Goal: Information Seeking & Learning: Check status

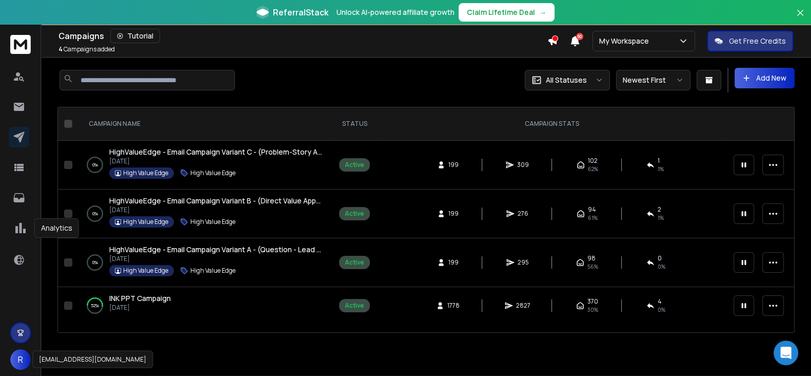
click at [26, 360] on span "R" at bounding box center [20, 359] width 21 height 21
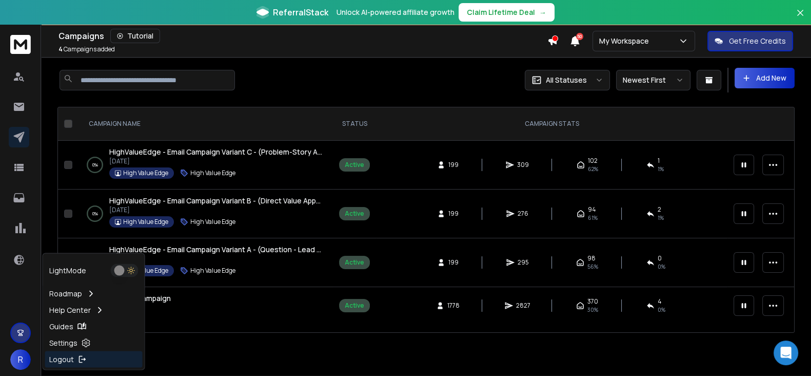
click at [83, 355] on icon at bounding box center [82, 359] width 9 height 9
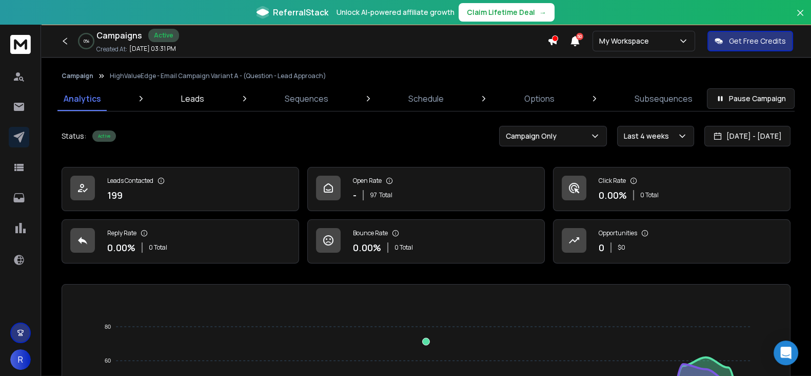
click at [202, 108] on link "Leads" at bounding box center [192, 98] width 35 height 25
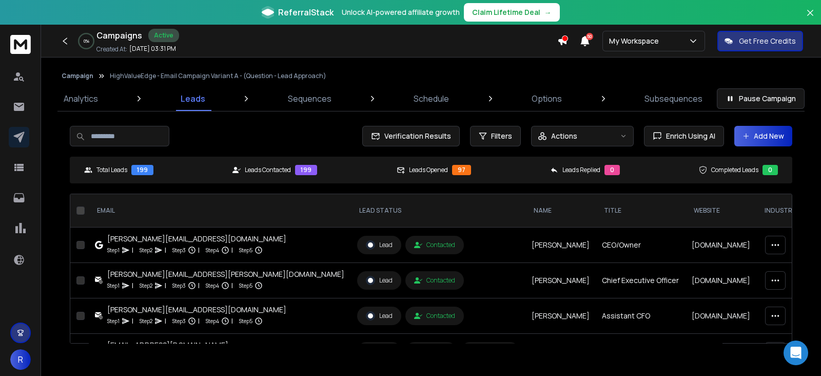
click at [105, 110] on div "Analytics Leads Sequences Schedule Options Subsequences" at bounding box center [382, 98] width 651 height 25
click at [77, 100] on p "Analytics" at bounding box center [81, 98] width 34 height 12
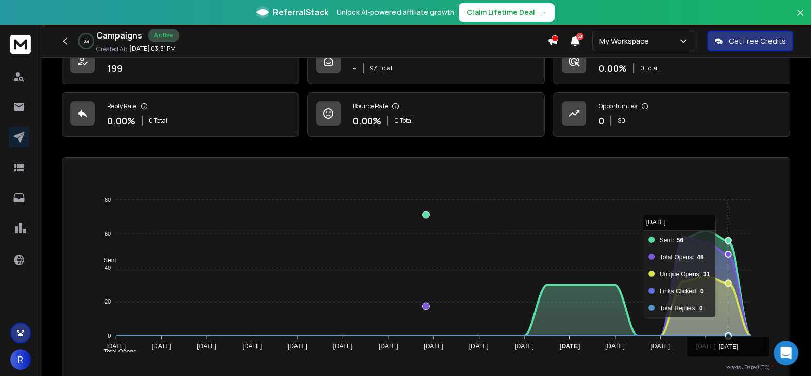
scroll to position [128, 0]
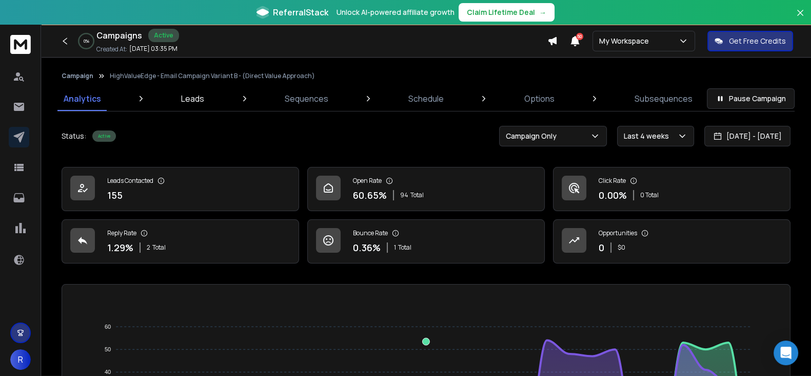
click at [180, 104] on link "Leads" at bounding box center [192, 98] width 35 height 25
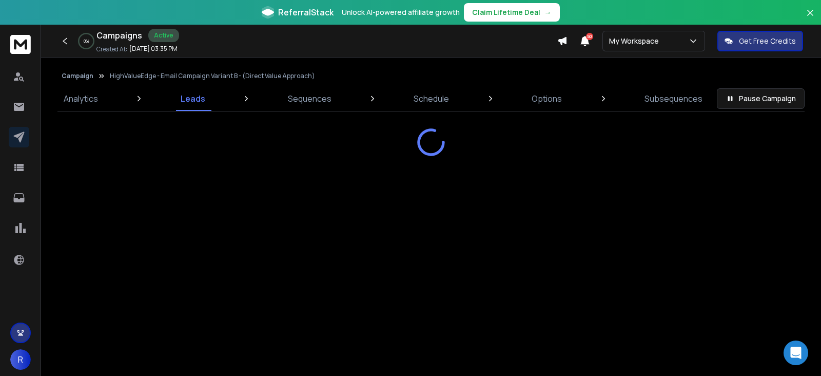
click at [184, 105] on link "Leads" at bounding box center [192, 98] width 37 height 25
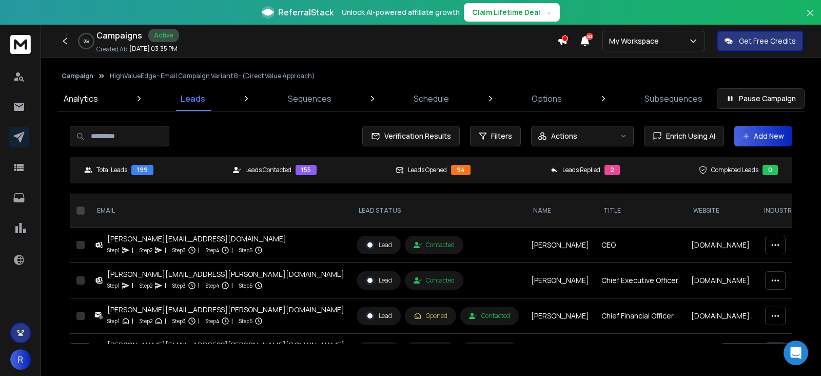
click at [93, 105] on link "Analytics" at bounding box center [80, 98] width 47 height 25
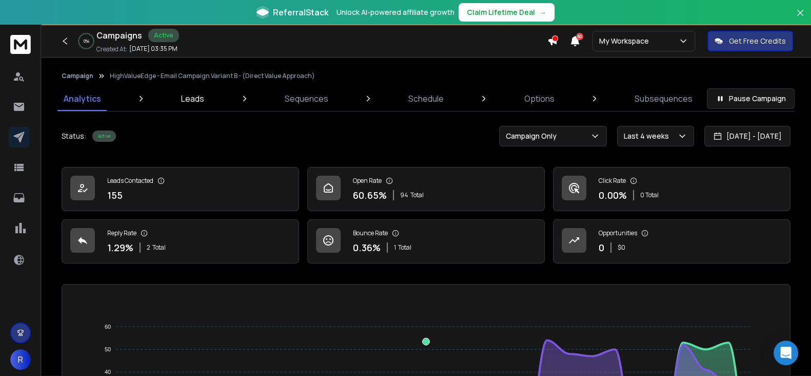
click at [201, 109] on link "Leads" at bounding box center [192, 98] width 35 height 25
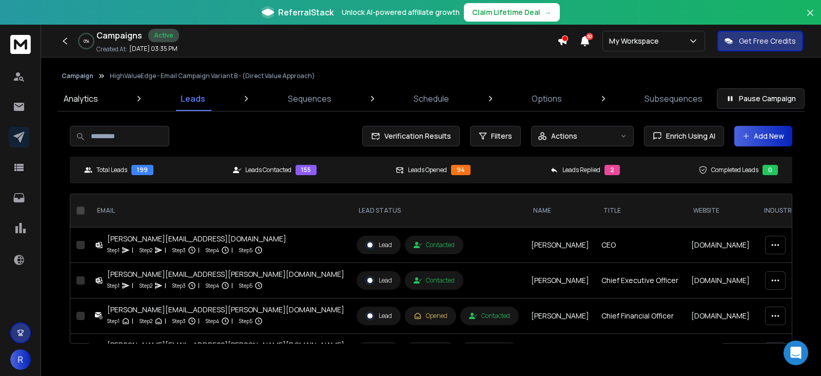
click at [90, 93] on p "Analytics" at bounding box center [81, 98] width 34 height 12
click at [90, 105] on link "Analytics" at bounding box center [80, 98] width 47 height 25
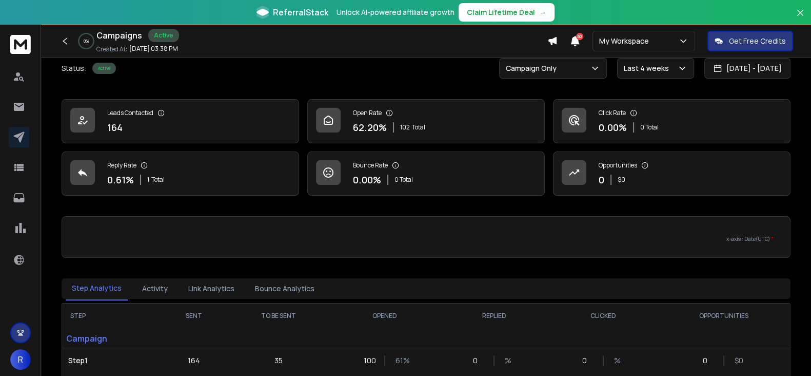
scroll to position [18, 0]
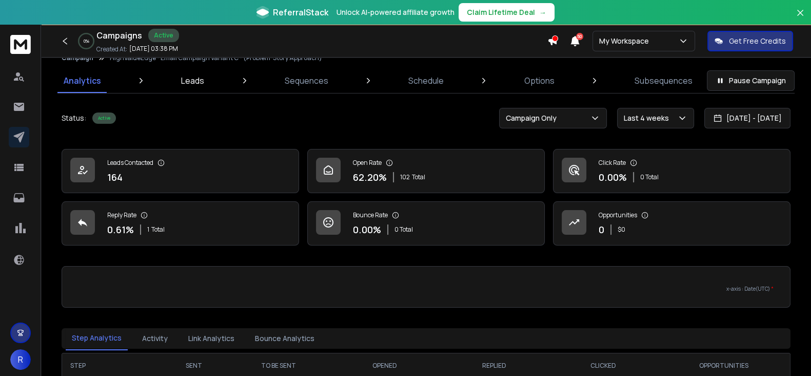
click at [192, 88] on link "Leads" at bounding box center [192, 80] width 35 height 25
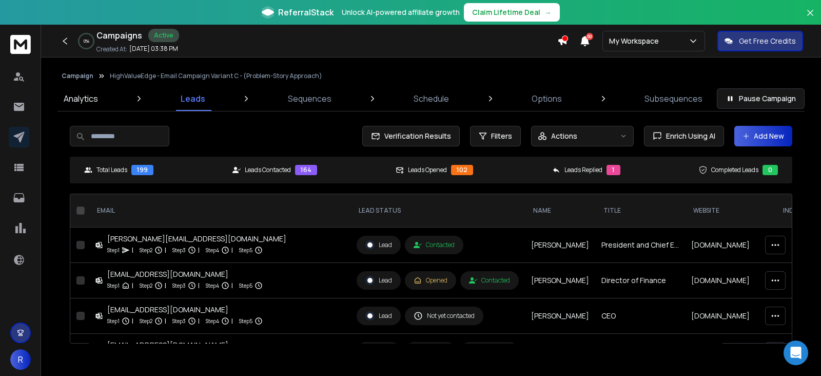
click at [95, 106] on link "Analytics" at bounding box center [80, 98] width 47 height 25
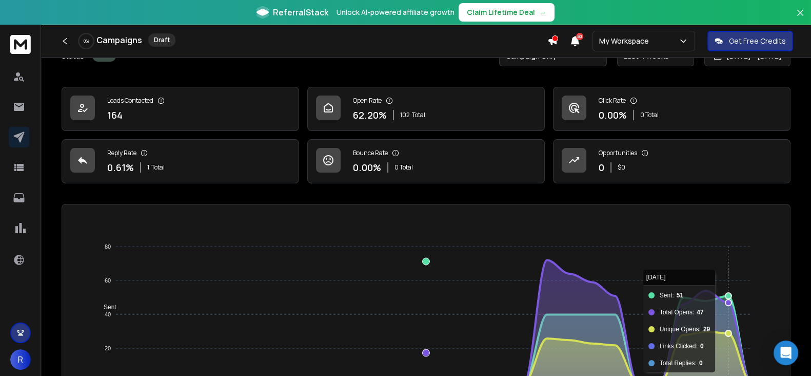
scroll to position [64, 0]
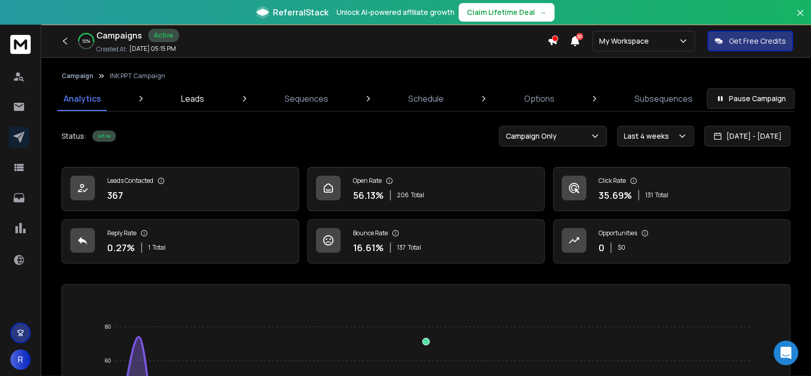
click at [196, 93] on p "Leads" at bounding box center [192, 98] width 23 height 12
click at [196, 105] on link "Leads" at bounding box center [192, 98] width 35 height 25
click at [193, 96] on p "Leads" at bounding box center [192, 98] width 23 height 12
click at [197, 99] on p "Leads" at bounding box center [192, 98] width 23 height 12
click at [198, 104] on p "Leads" at bounding box center [192, 98] width 23 height 12
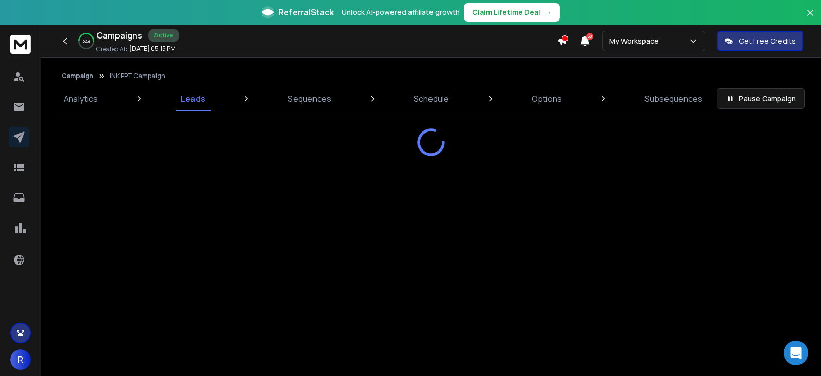
click at [195, 98] on p "Leads" at bounding box center [193, 98] width 25 height 12
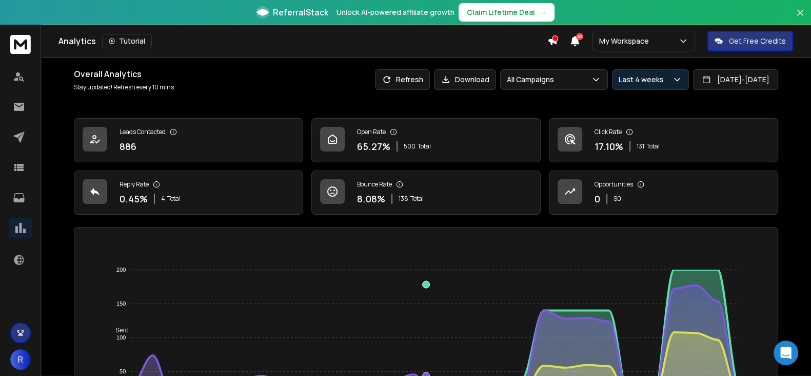
click at [619, 84] on p "Last 4 weeks" at bounding box center [643, 79] width 49 height 10
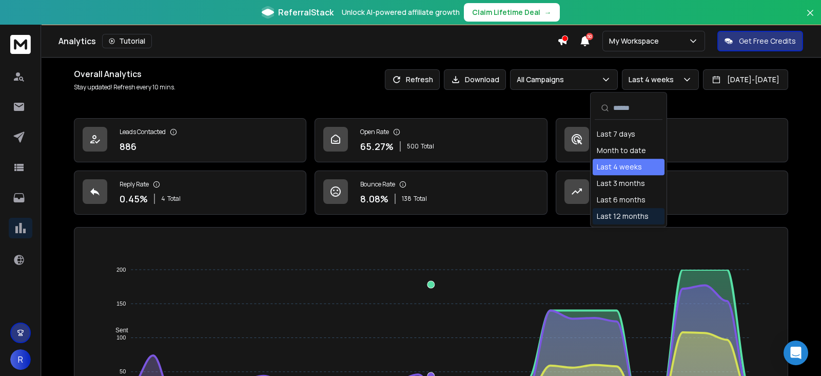
click at [597, 218] on div "Last 12 months" at bounding box center [623, 216] width 52 height 10
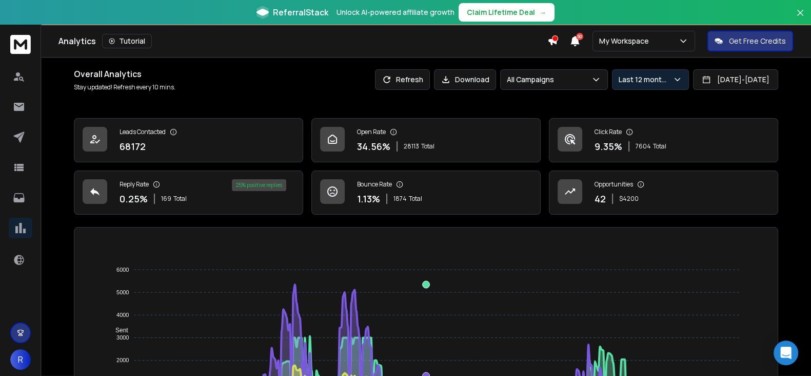
click at [626, 86] on button "Last 12 months" at bounding box center [650, 79] width 77 height 21
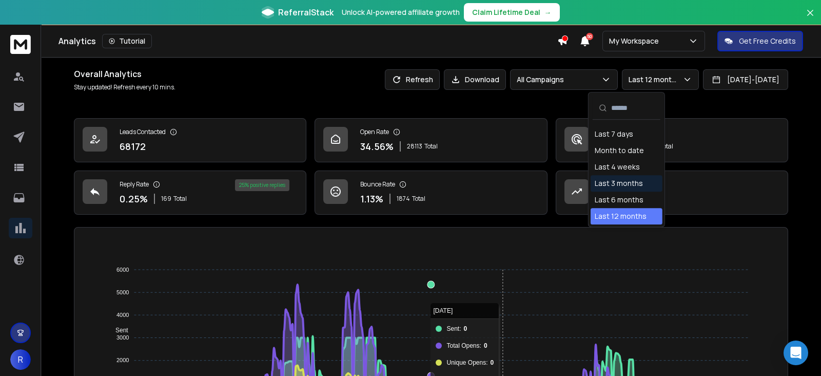
click at [441, 240] on div "Sent Total Opens Unique Opens Links Clicked Total Replies 6000 6000 5000 5000 4…" at bounding box center [431, 341] width 714 height 229
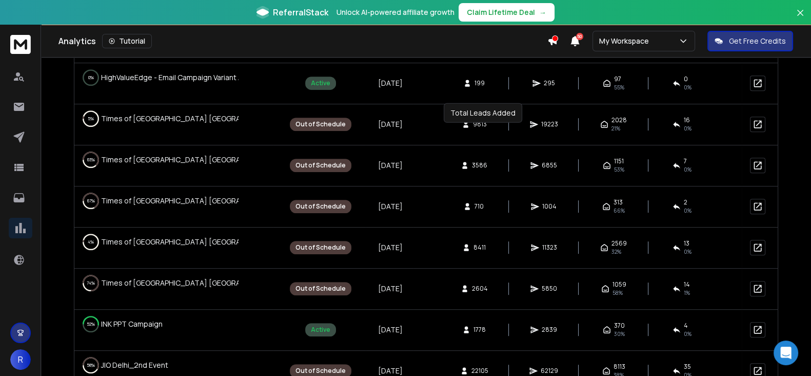
scroll to position [680, 0]
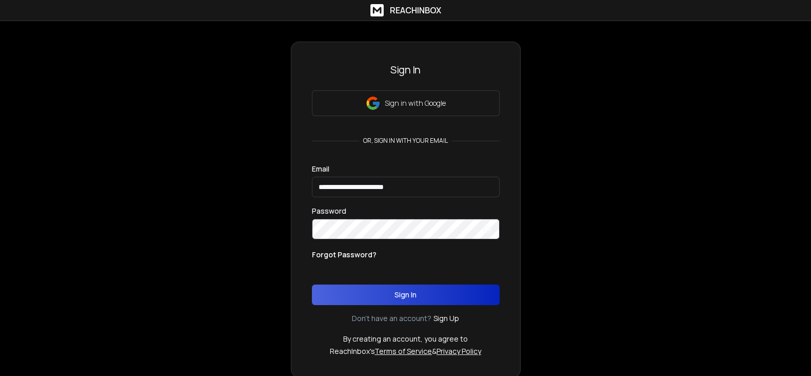
click at [405, 190] on input "**********" at bounding box center [406, 187] width 188 height 21
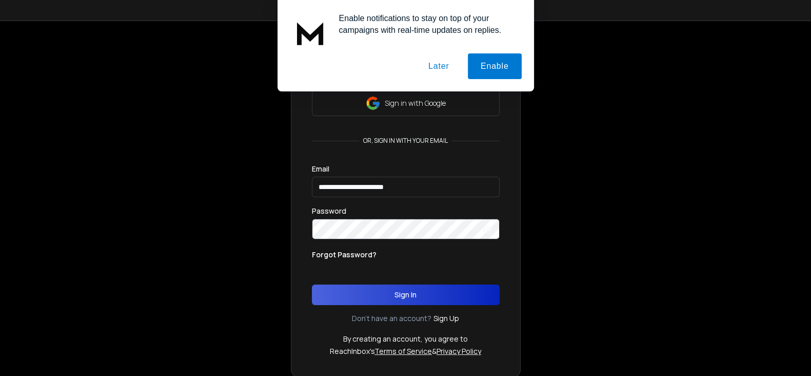
type input "**********"
click at [408, 291] on button "Sign In" at bounding box center [406, 294] width 188 height 21
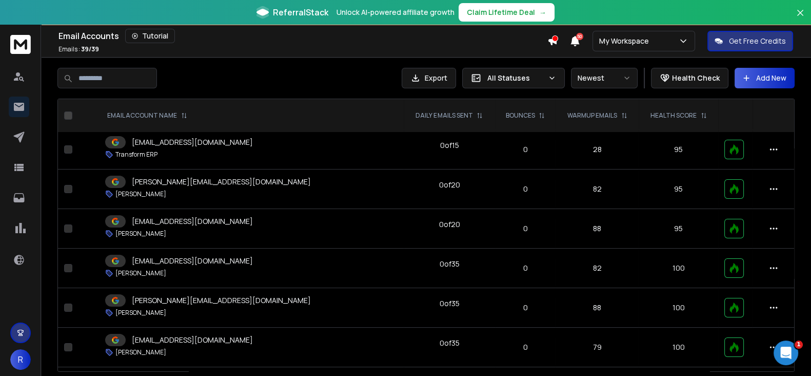
scroll to position [128, 0]
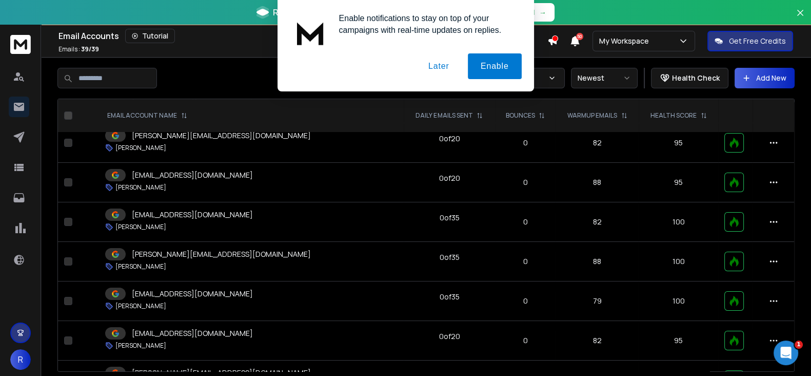
click at [440, 62] on button "Later" at bounding box center [439, 66] width 46 height 26
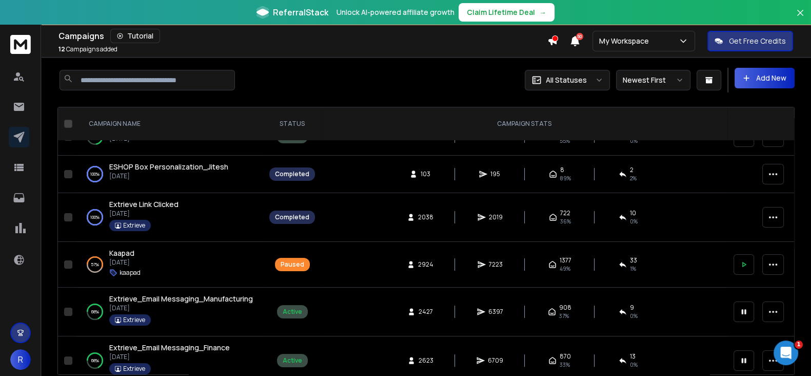
scroll to position [64, 0]
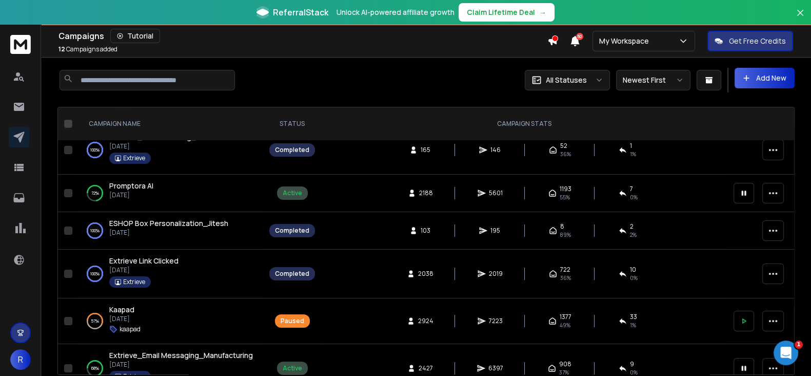
drag, startPoint x: 148, startPoint y: 178, endPoint x: 126, endPoint y: 183, distance: 22.7
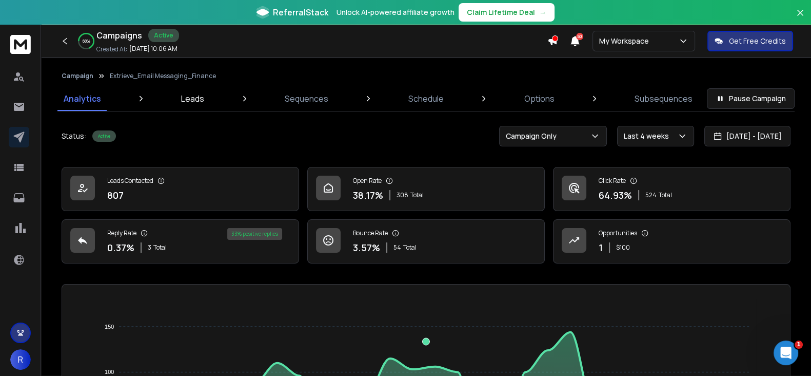
click at [208, 103] on link "Leads" at bounding box center [192, 98] width 35 height 25
click at [202, 99] on p "Leads" at bounding box center [192, 98] width 23 height 12
click at [186, 98] on p "Leads" at bounding box center [192, 98] width 23 height 12
click at [197, 104] on p "Leads" at bounding box center [192, 98] width 23 height 12
click at [199, 103] on p "Leads" at bounding box center [192, 98] width 23 height 12
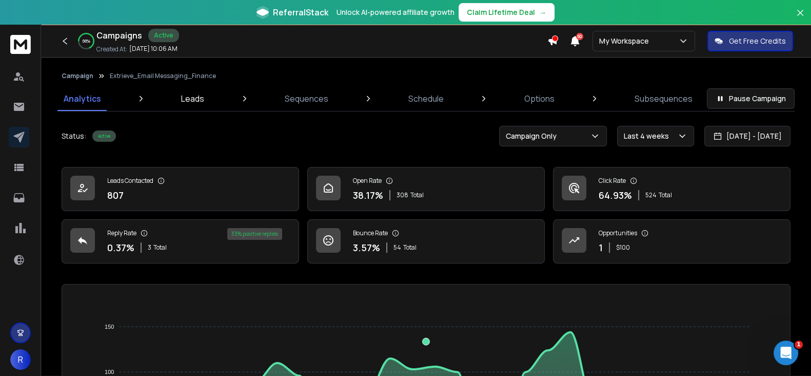
click at [198, 104] on p "Leads" at bounding box center [192, 98] width 23 height 12
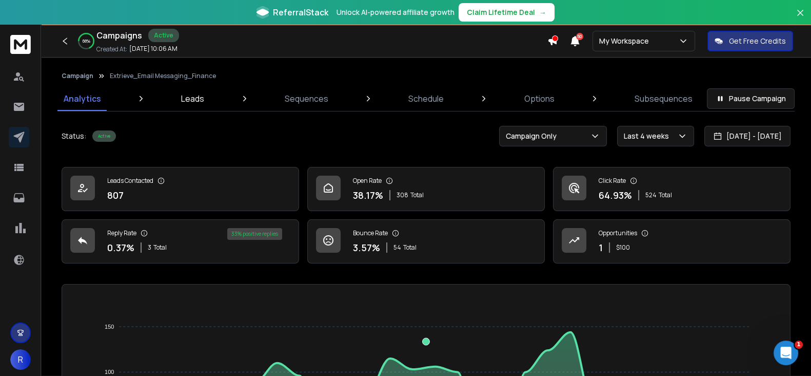
click at [198, 106] on link "Leads" at bounding box center [192, 98] width 35 height 25
click at [177, 101] on link "Leads" at bounding box center [192, 98] width 35 height 25
click at [190, 105] on link "Leads" at bounding box center [192, 98] width 35 height 25
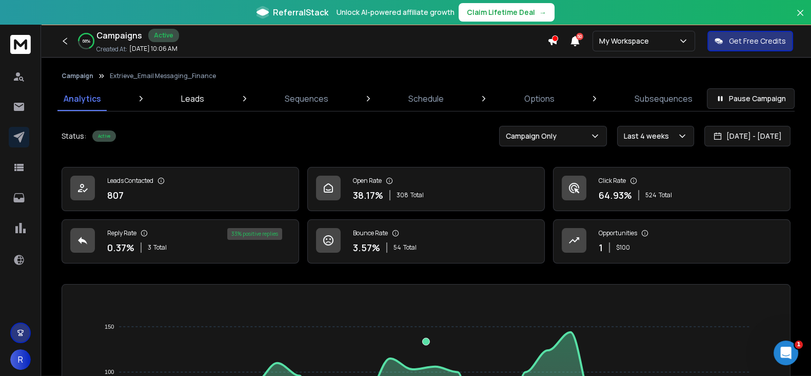
click at [193, 105] on link "Leads" at bounding box center [192, 98] width 35 height 25
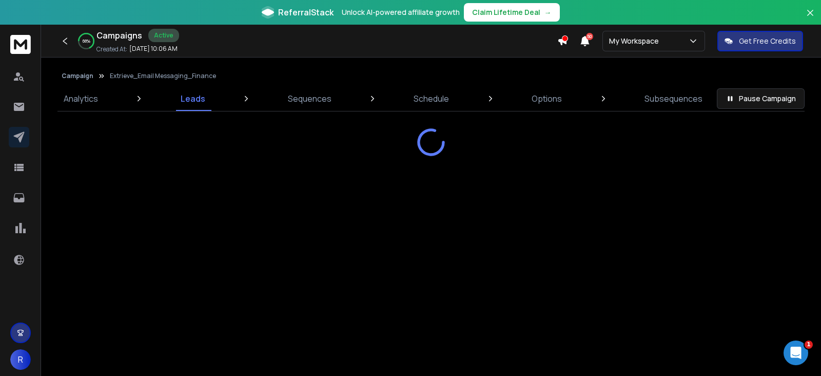
click at [194, 105] on link "Leads" at bounding box center [192, 98] width 37 height 25
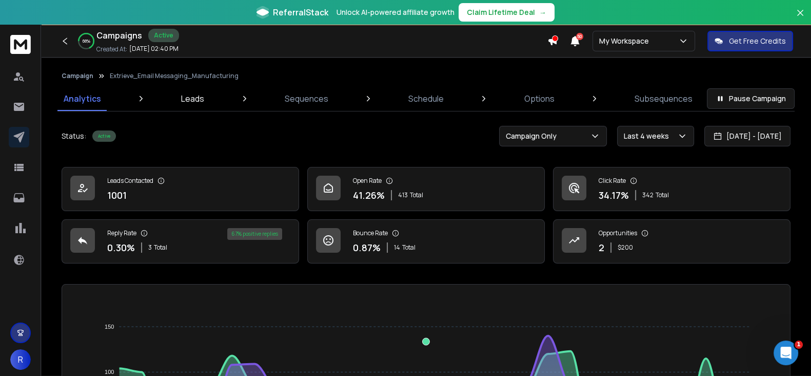
click at [186, 103] on p "Leads" at bounding box center [192, 98] width 23 height 12
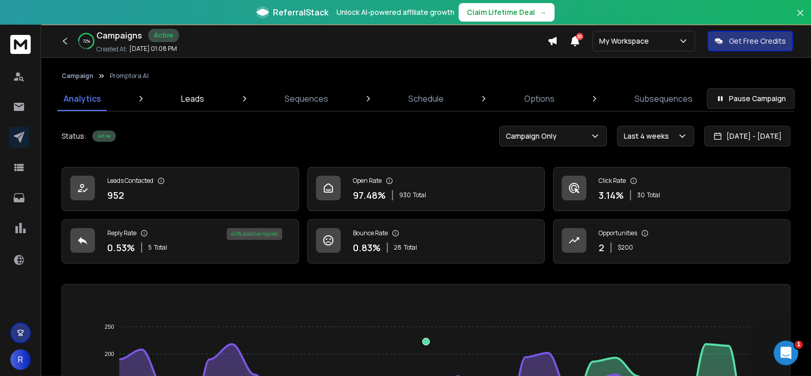
click at [201, 102] on p "Leads" at bounding box center [192, 98] width 23 height 12
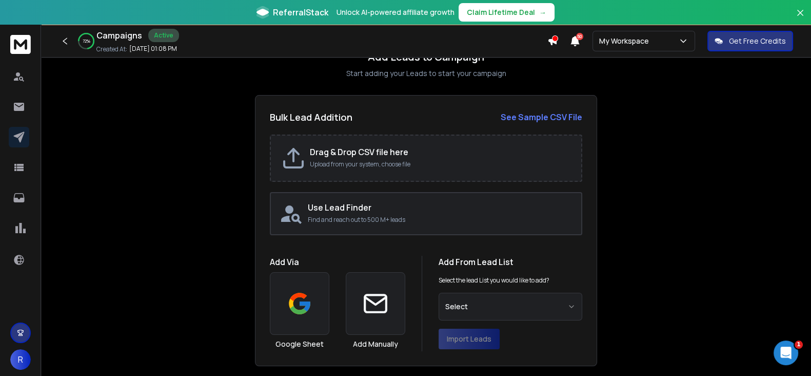
scroll to position [90, 0]
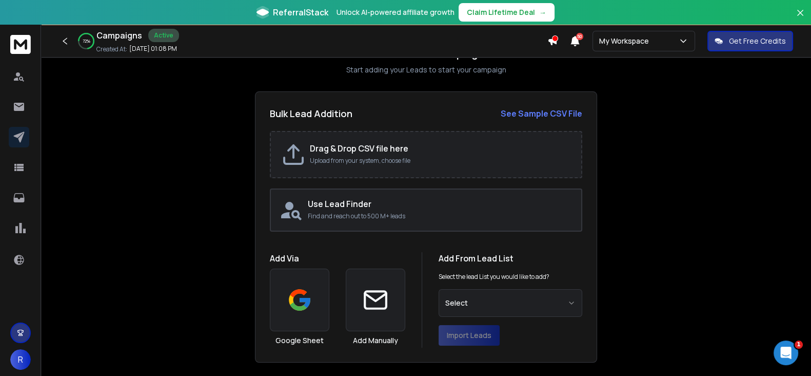
click at [674, 196] on div "Add Leads to Campaign Start adding your Leads to start your campaign Bulk Lead …" at bounding box center [426, 199] width 729 height 326
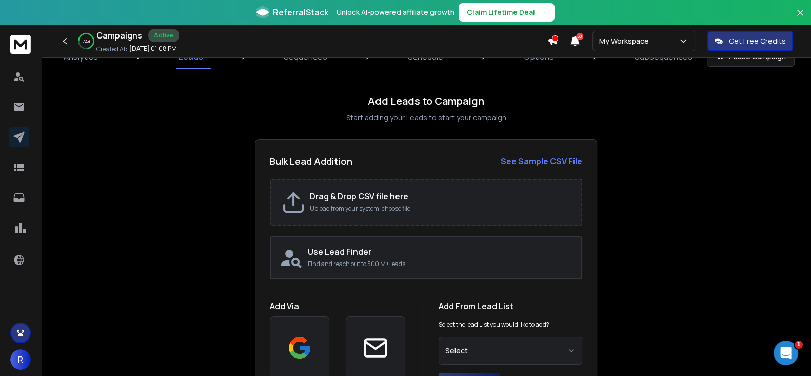
scroll to position [0, 0]
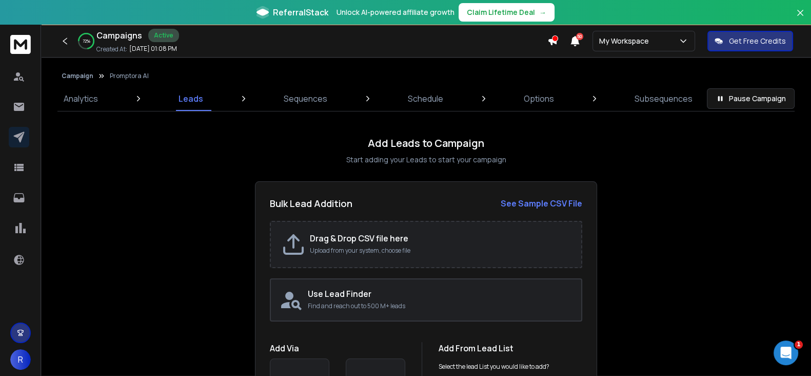
click at [105, 111] on div "Campaign Promptora AI Analytics Leads Sequences Schedule Options Subsequences P…" at bounding box center [425, 262] width 737 height 388
click at [116, 100] on div "Analytics Leads Sequences Schedule Options Subsequences" at bounding box center [377, 98] width 641 height 25
click at [79, 107] on link "Analytics" at bounding box center [80, 98] width 47 height 25
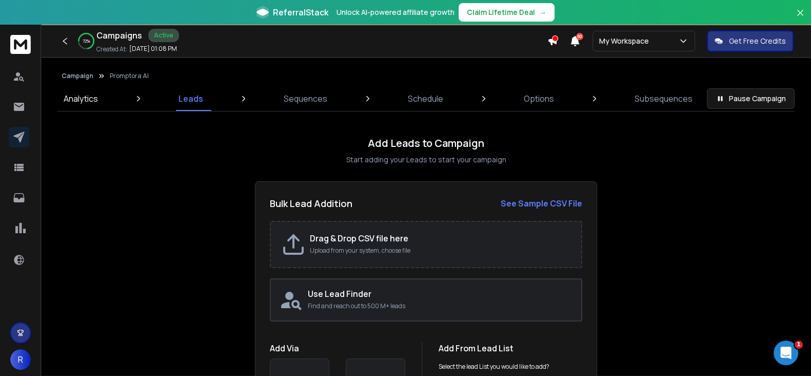
click at [79, 107] on link "Analytics" at bounding box center [80, 98] width 47 height 25
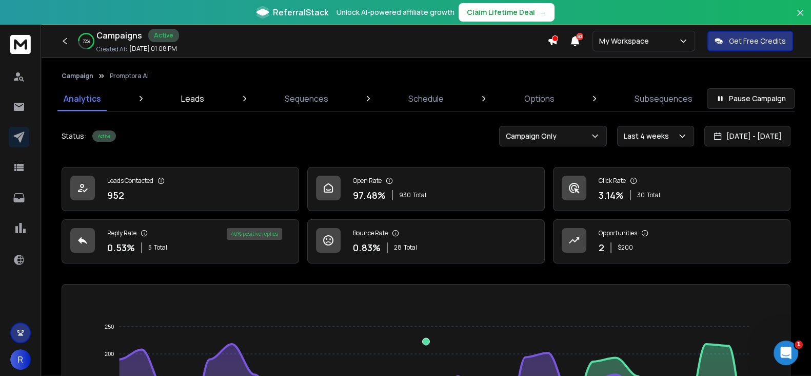
click at [196, 100] on p "Leads" at bounding box center [192, 98] width 23 height 12
click at [195, 99] on p "Leads" at bounding box center [192, 98] width 23 height 12
click at [198, 106] on link "Leads" at bounding box center [192, 98] width 35 height 25
click at [198, 101] on p "Leads" at bounding box center [192, 98] width 23 height 12
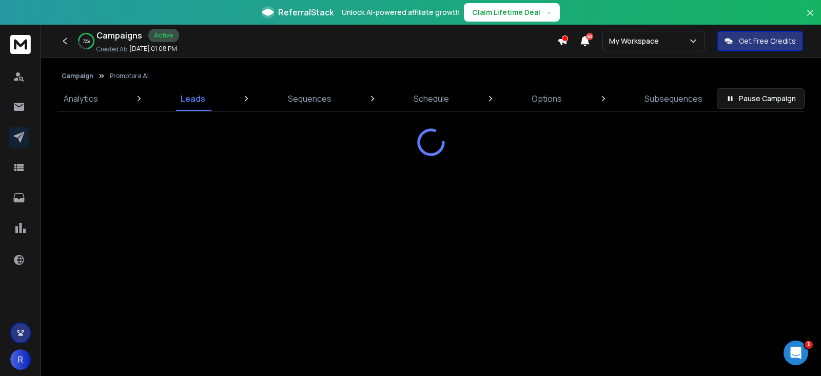
click at [178, 112] on div "Campaign Promptora AI Analytics Leads Sequences Schedule Options Subsequences P…" at bounding box center [430, 115] width 747 height 95
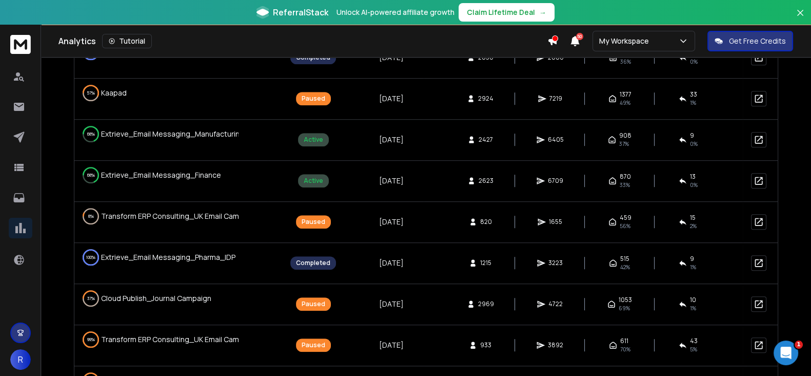
scroll to position [736, 0]
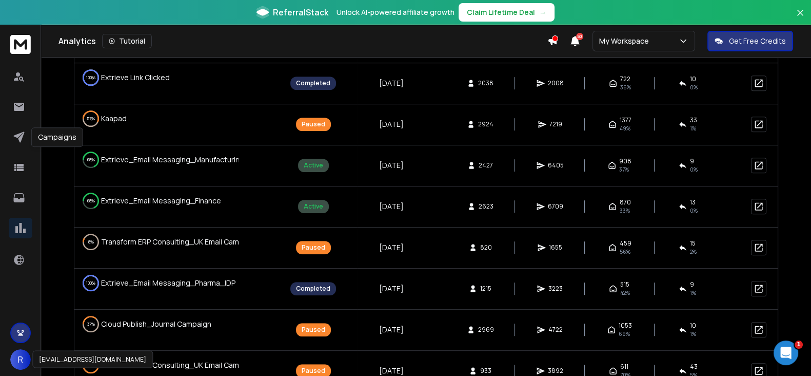
click at [27, 351] on span "R" at bounding box center [20, 359] width 21 height 21
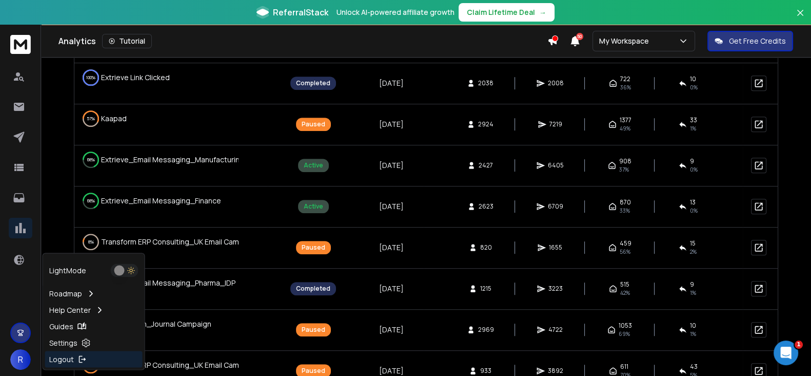
click at [71, 358] on p "Logout" at bounding box center [61, 359] width 25 height 10
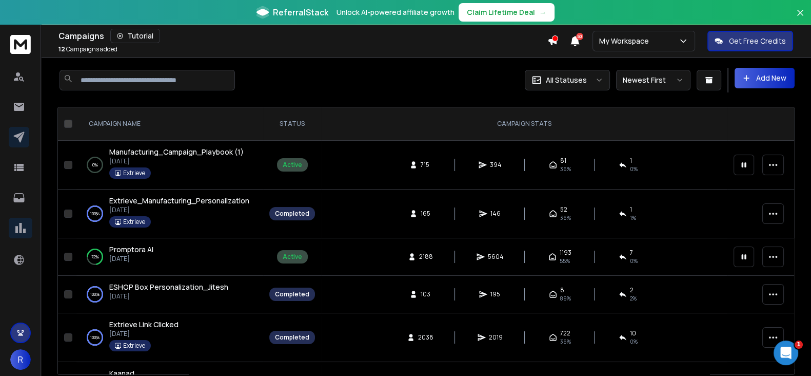
drag, startPoint x: 20, startPoint y: 242, endPoint x: 18, endPoint y: 235, distance: 7.9
drag, startPoint x: 18, startPoint y: 235, endPoint x: 15, endPoint y: 225, distance: 10.1
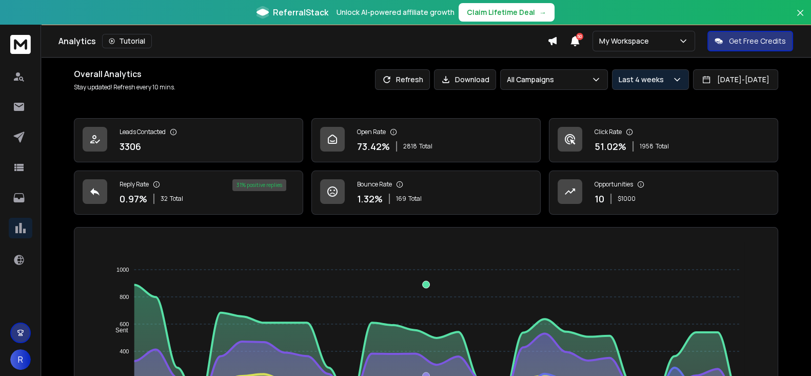
click at [624, 81] on p "Last 4 weeks" at bounding box center [643, 79] width 49 height 10
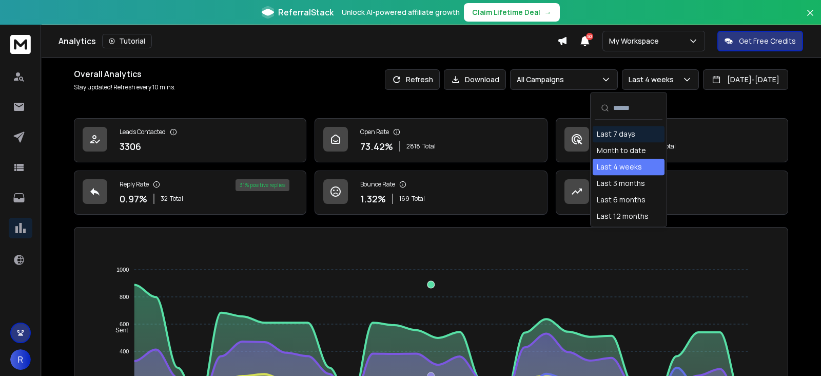
click at [619, 216] on div "Last 12 months" at bounding box center [623, 216] width 52 height 10
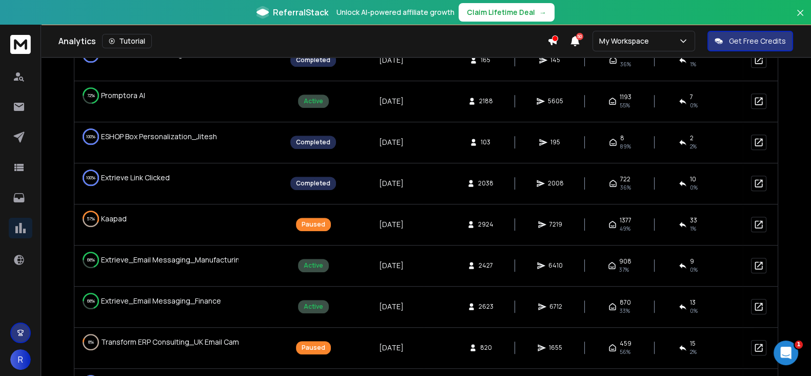
scroll to position [641, 0]
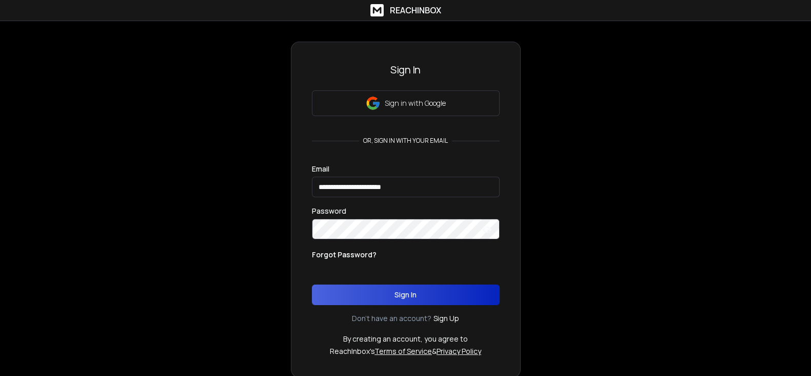
click at [343, 184] on input "**********" at bounding box center [406, 187] width 188 height 21
type input "**********"
click at [400, 288] on button "Sign In" at bounding box center [406, 294] width 188 height 21
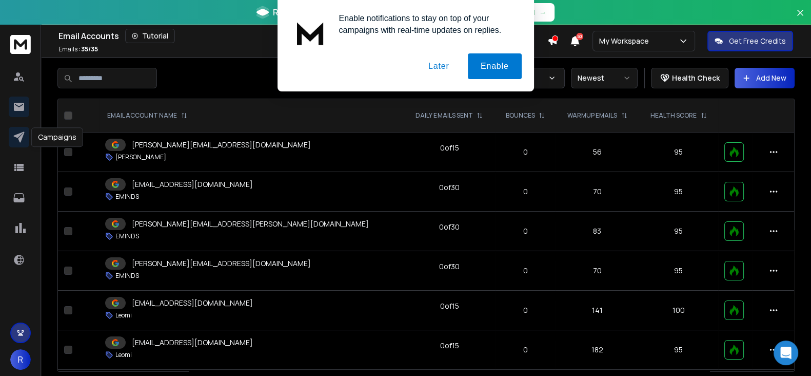
click at [26, 142] on link at bounding box center [19, 137] width 21 height 21
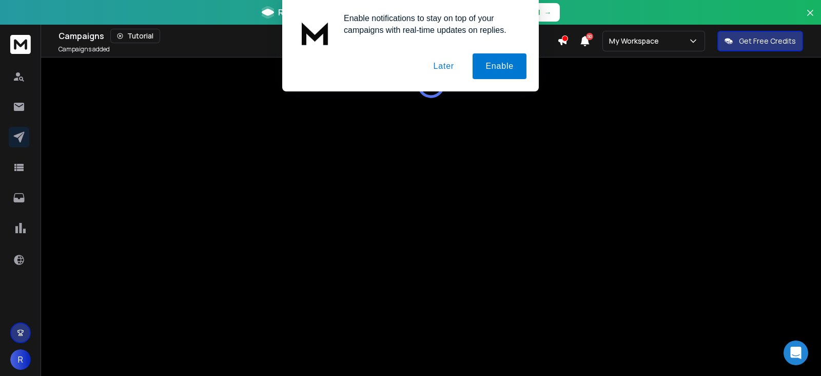
click at [431, 64] on button "Later" at bounding box center [443, 66] width 46 height 26
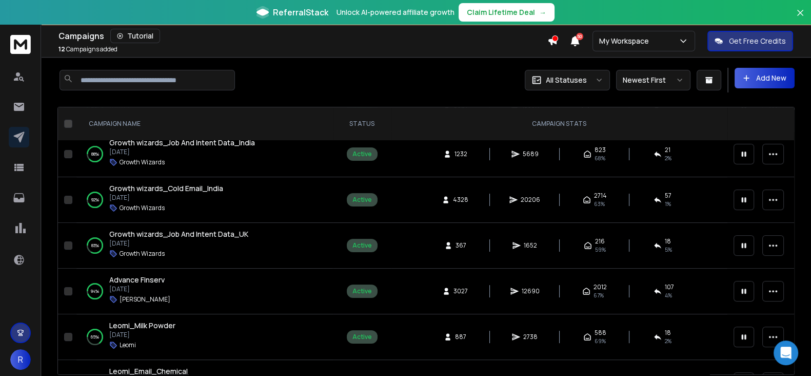
scroll to position [296, 0]
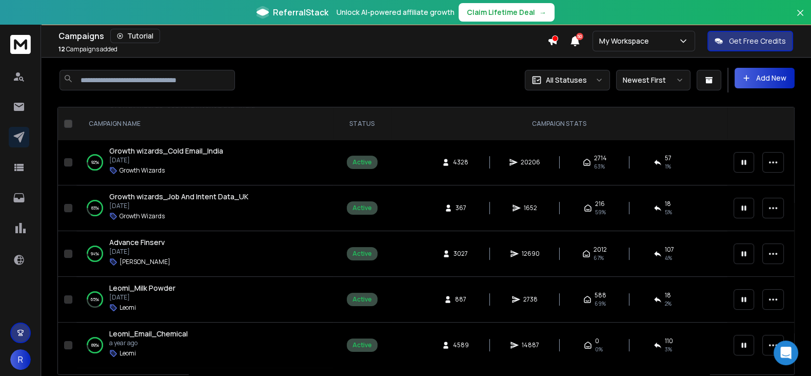
drag, startPoint x: 155, startPoint y: 332, endPoint x: 224, endPoint y: 174, distance: 171.9
click at [224, 174] on div "92 % Growth wizards_Cold Email_India 8 months ago Growth Wizards" at bounding box center [205, 162] width 236 height 33
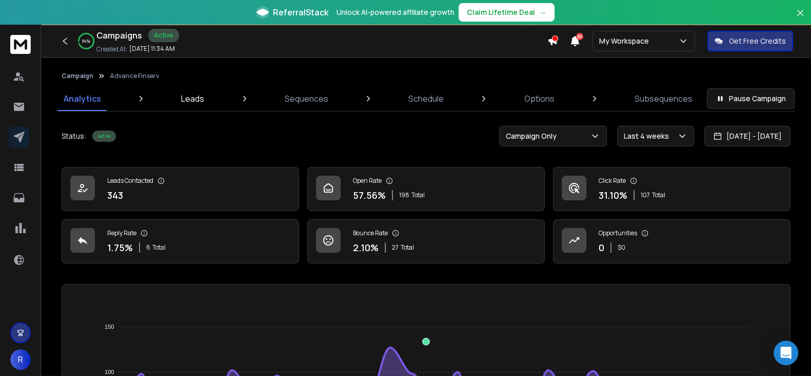
click at [190, 103] on p "Leads" at bounding box center [192, 98] width 23 height 12
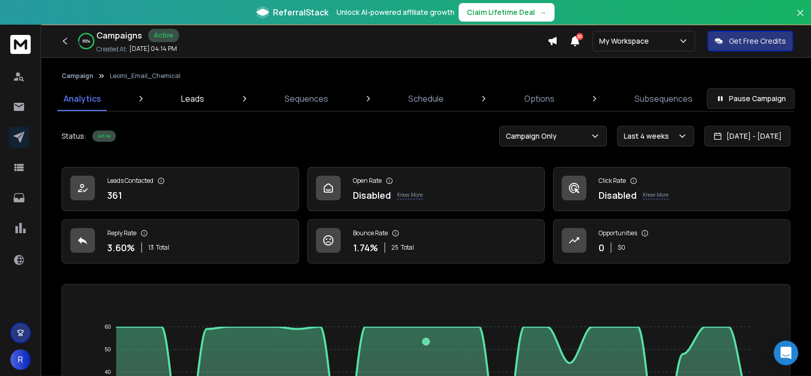
click at [189, 95] on p "Leads" at bounding box center [192, 98] width 23 height 12
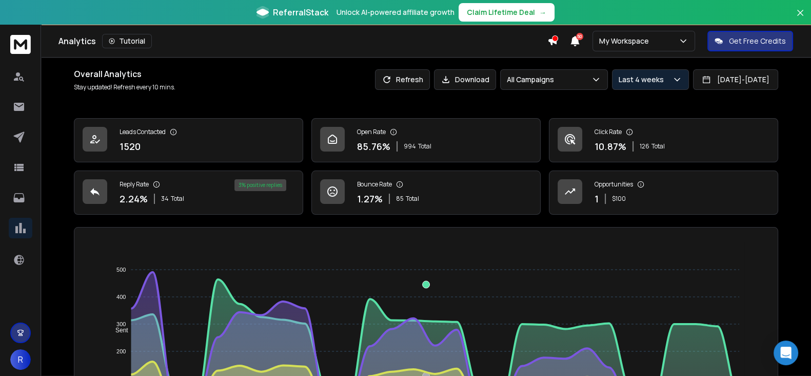
click at [630, 82] on p "Last 4 weeks" at bounding box center [643, 79] width 49 height 10
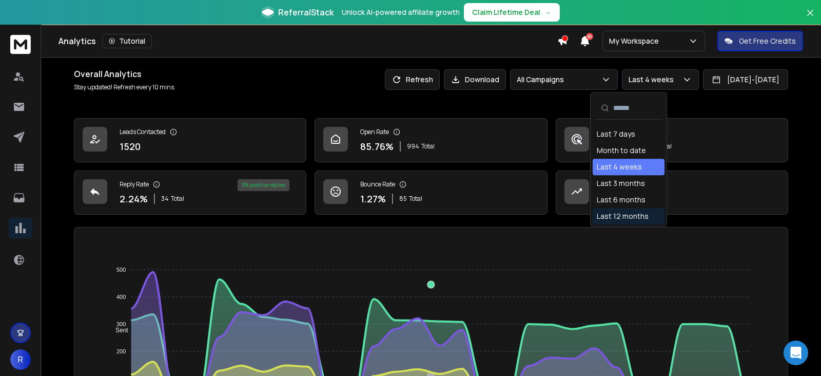
click at [609, 219] on div "Last 12 months" at bounding box center [623, 216] width 52 height 10
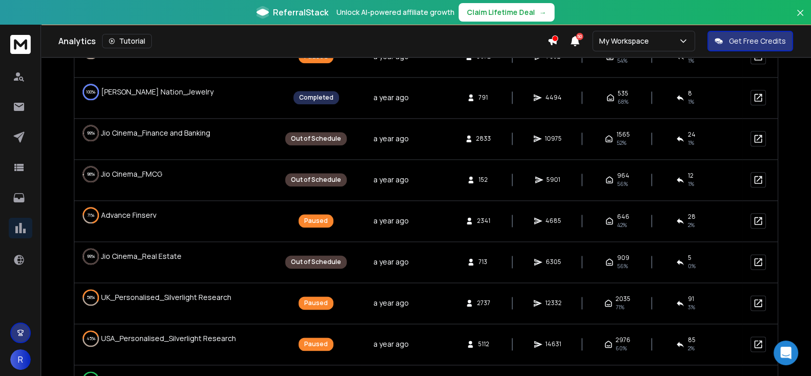
scroll to position [1624, 0]
